Goal: Task Accomplishment & Management: Use online tool/utility

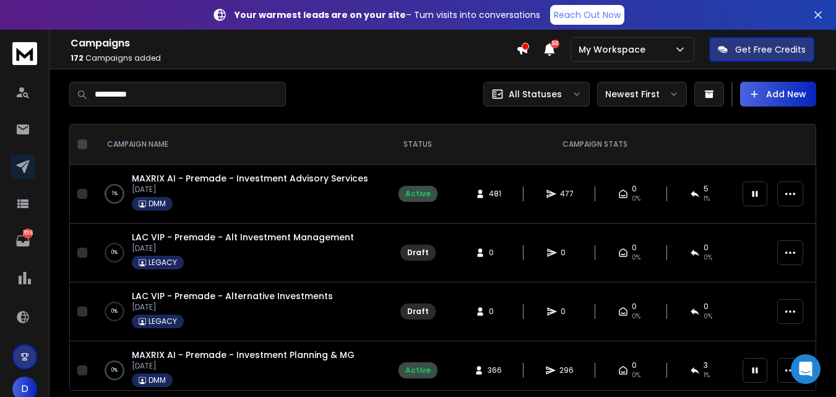
type input "**********"
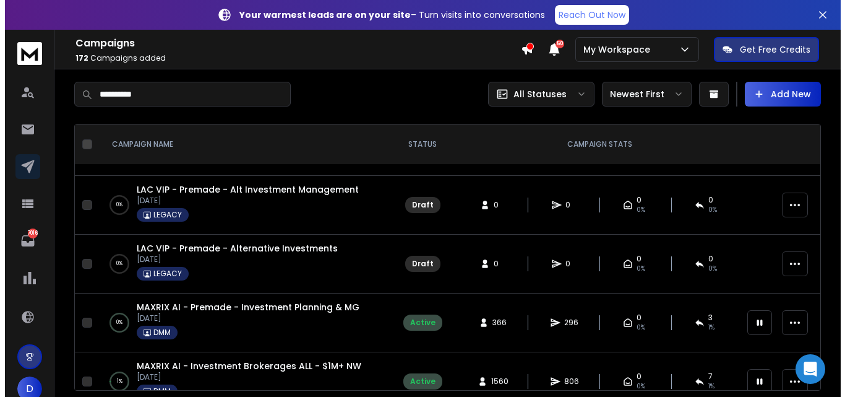
scroll to position [51, 0]
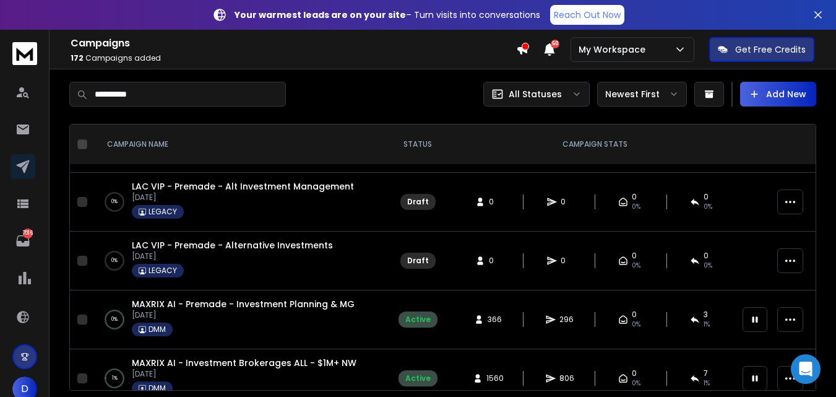
drag, startPoint x: 158, startPoint y: 99, endPoint x: 57, endPoint y: 106, distance: 101.7
click at [57, 106] on div "**********" at bounding box center [442, 235] width 786 height 333
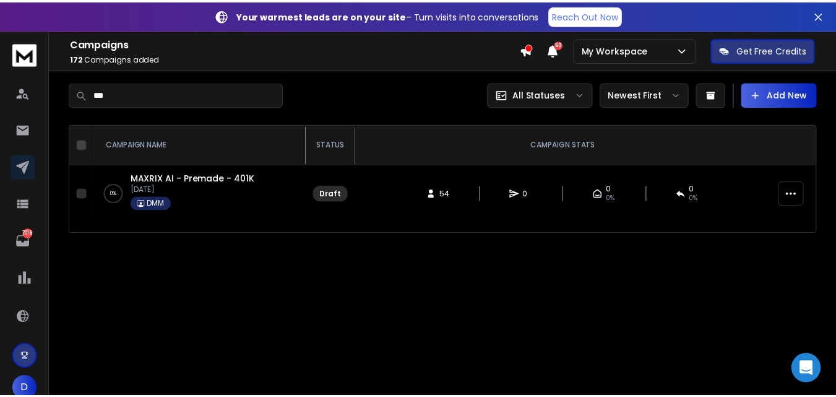
scroll to position [0, 0]
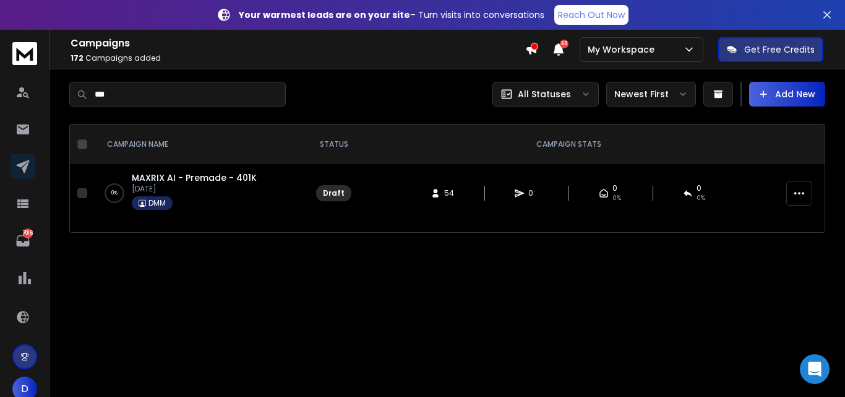
type input "***"
click at [208, 172] on span "MAXRIX AI - Premade - 401K" at bounding box center [194, 177] width 125 height 12
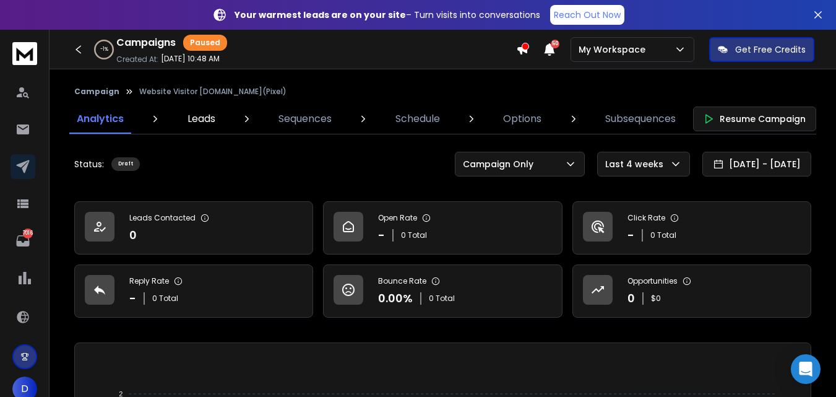
click at [204, 111] on p "Leads" at bounding box center [201, 118] width 28 height 15
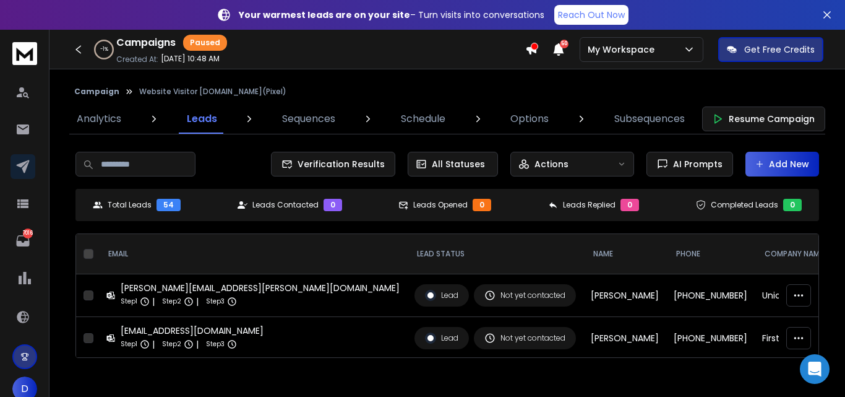
click at [779, 163] on button "Add New" at bounding box center [782, 164] width 74 height 25
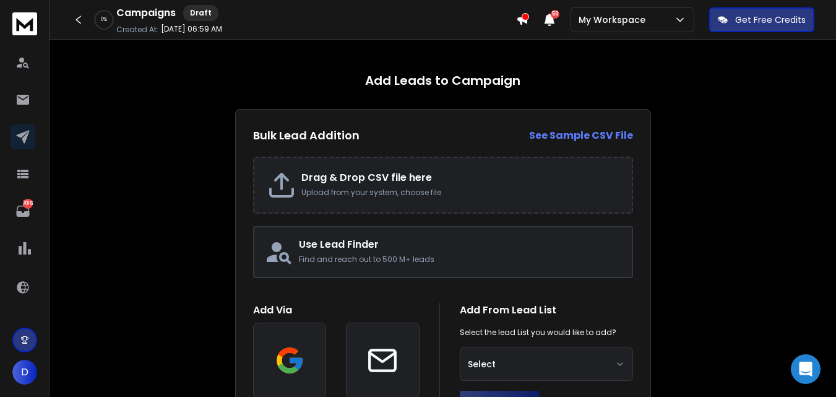
click at [374, 180] on h2 "Drag & Drop CSV file here" at bounding box center [460, 177] width 318 height 15
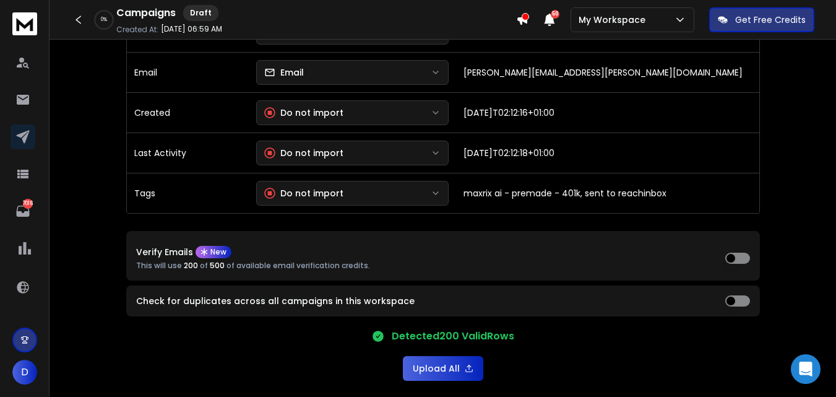
scroll to position [418, 0]
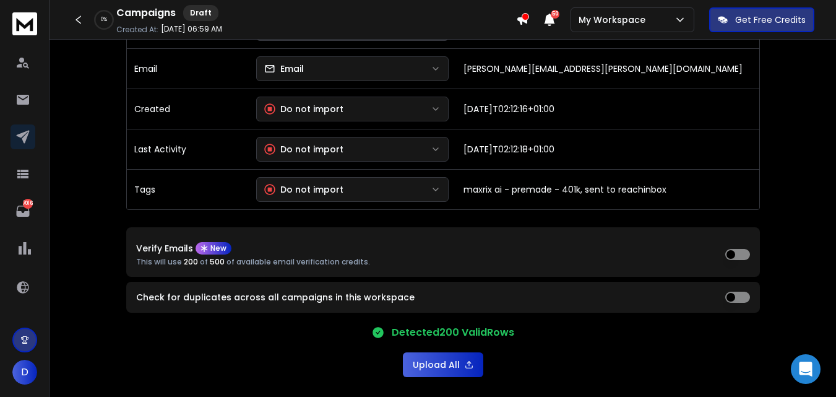
click at [427, 365] on button "Upload All" at bounding box center [443, 364] width 80 height 25
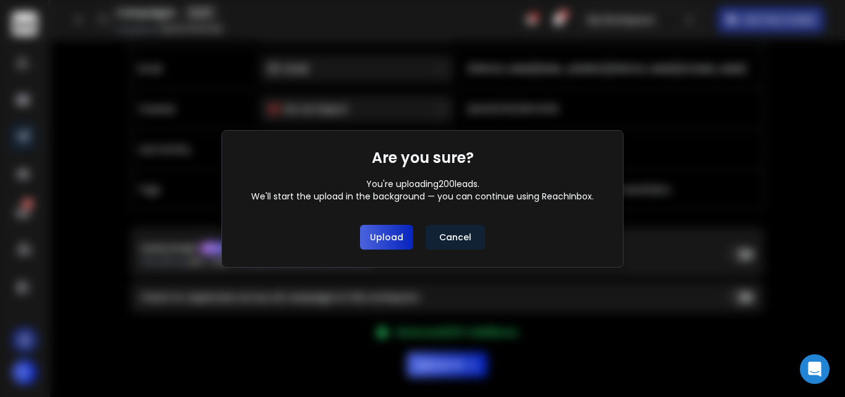
click at [377, 231] on button "Upload" at bounding box center [386, 237] width 53 height 25
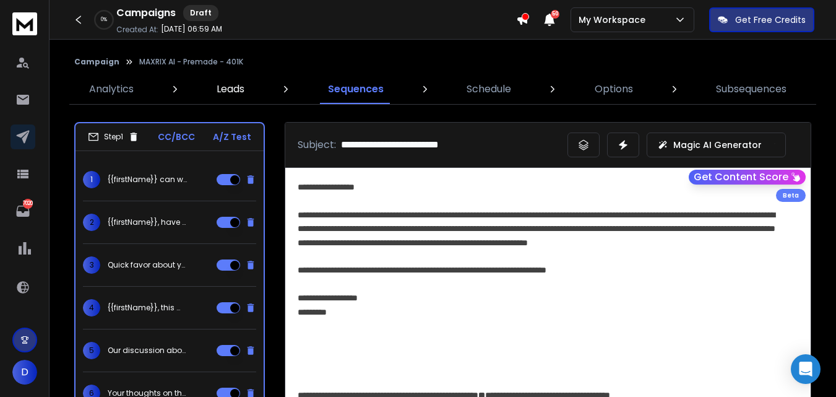
click at [230, 84] on p "Leads" at bounding box center [231, 89] width 28 height 15
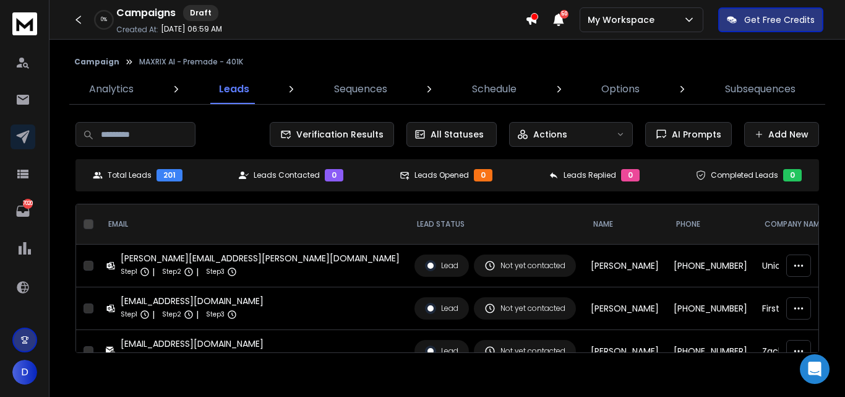
click at [91, 63] on button "Campaign" at bounding box center [96, 62] width 45 height 10
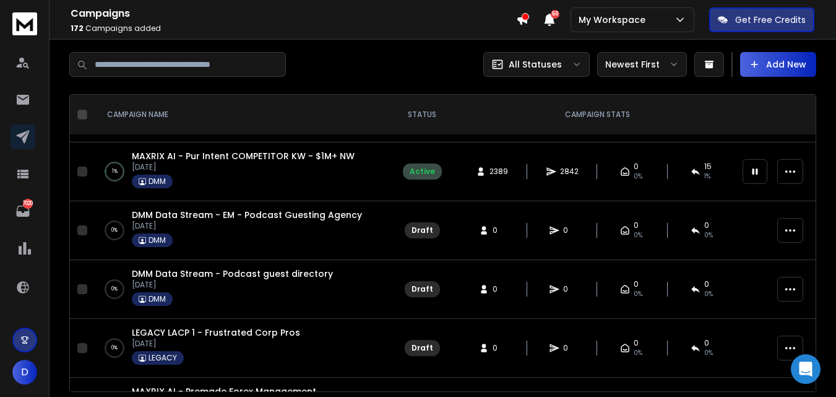
scroll to position [736, 0]
